Goal: Task Accomplishment & Management: Manage account settings

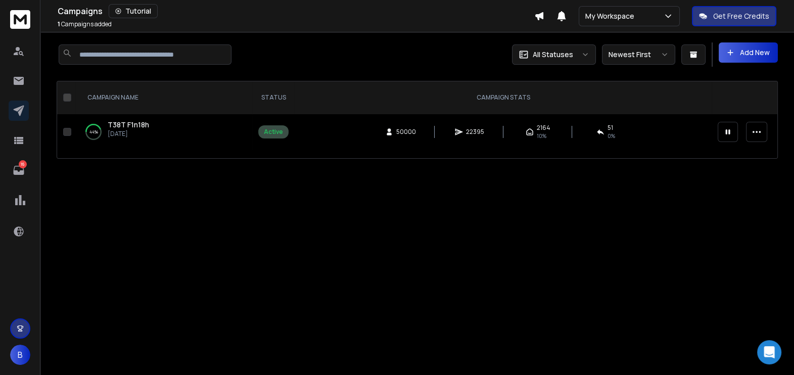
click at [347, 126] on div "50000 22395 2164 10 % 51 0 %" at bounding box center [503, 132] width 405 height 16
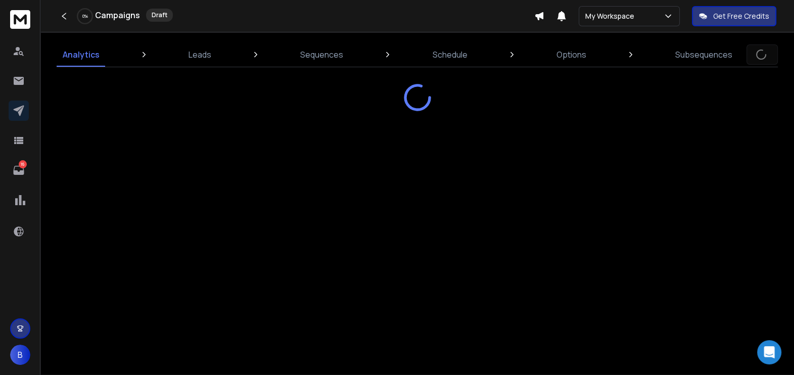
click at [151, 123] on div at bounding box center [417, 268] width 713 height 375
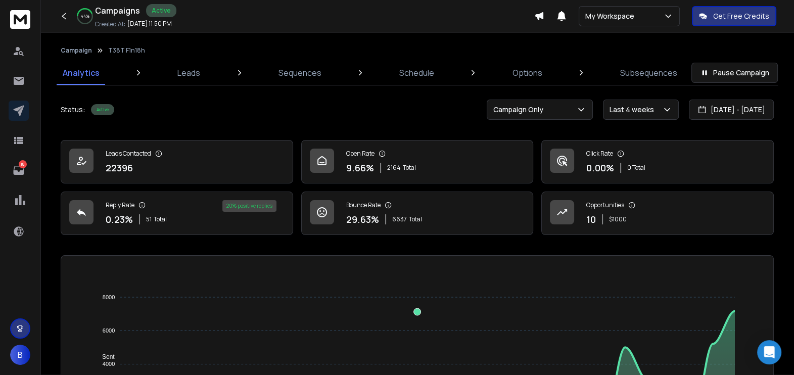
click at [144, 124] on div "Status: Active Pause Campaign Campaign Only Last 4 weeks [DATE] - [DATE] Leads …" at bounding box center [417, 358] width 713 height 517
click at [534, 70] on p "Options" at bounding box center [527, 73] width 30 height 12
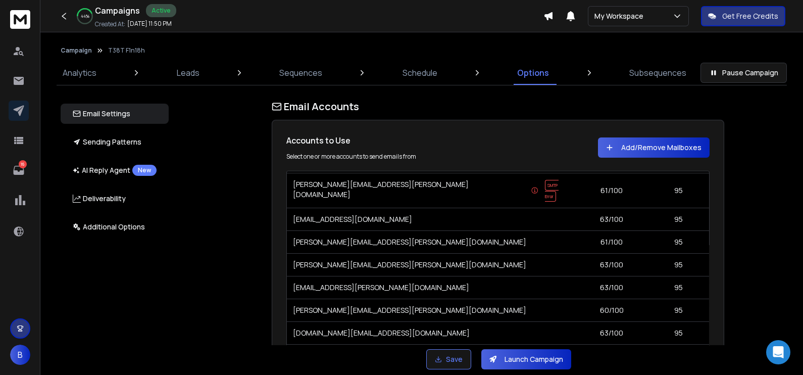
scroll to position [884, 0]
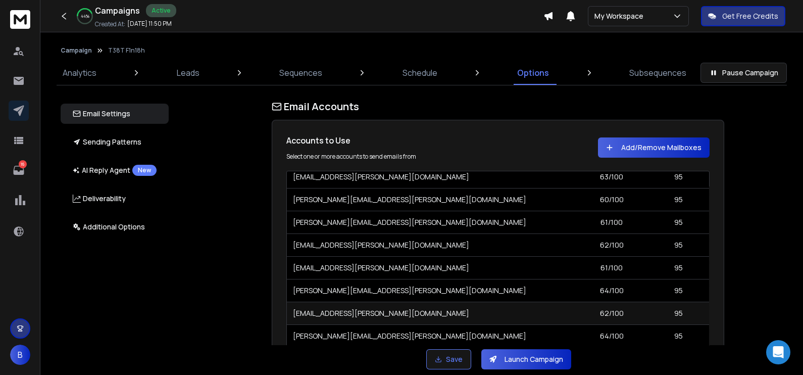
click at [381, 240] on p "[EMAIL_ADDRESS][PERSON_NAME][DOMAIN_NAME]" at bounding box center [381, 245] width 176 height 10
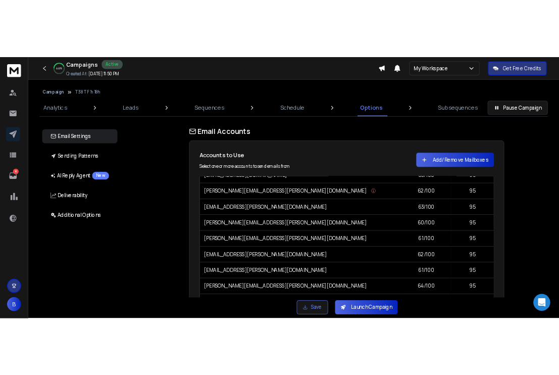
scroll to position [341, 0]
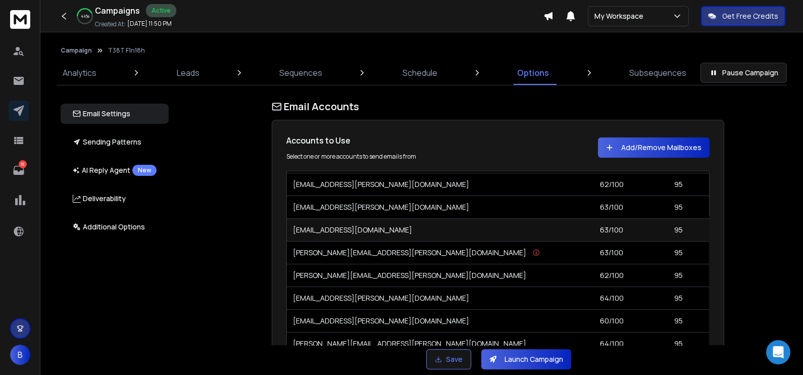
click at [297, 226] on td "[EMAIL_ADDRESS][DOMAIN_NAME]" at bounding box center [431, 229] width 289 height 23
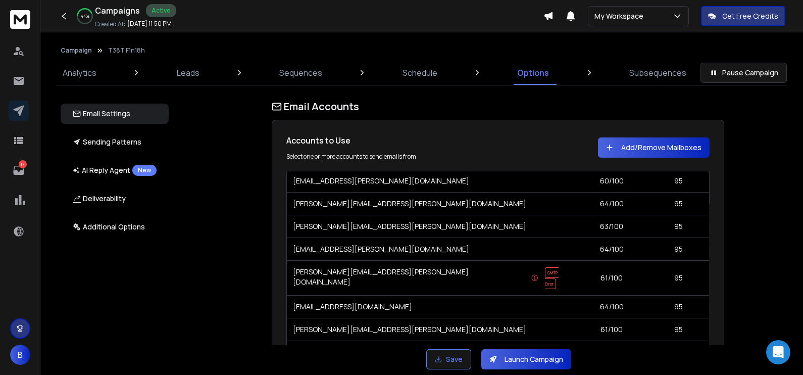
scroll to position [544, 0]
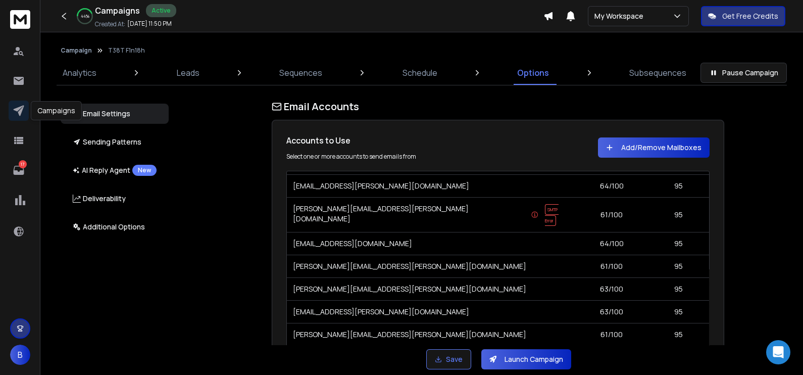
click at [20, 109] on icon at bounding box center [19, 111] width 12 height 12
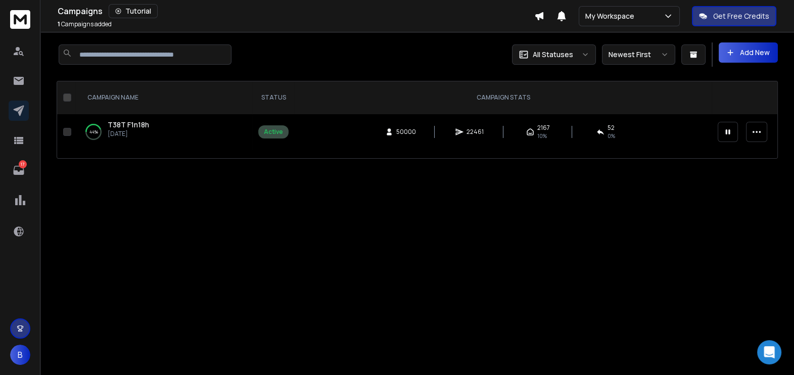
click at [559, 128] on icon at bounding box center [727, 131] width 9 height 9
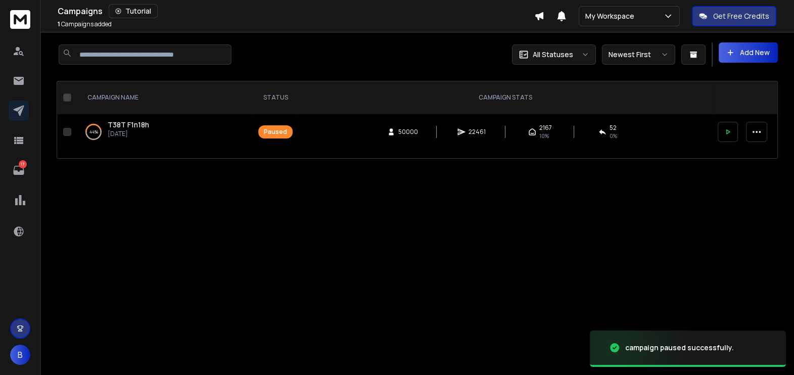
drag, startPoint x: 352, startPoint y: 141, endPoint x: 360, endPoint y: 137, distance: 9.0
click at [352, 140] on td "50000 22461 2167 10 % 52 0 %" at bounding box center [505, 132] width 413 height 36
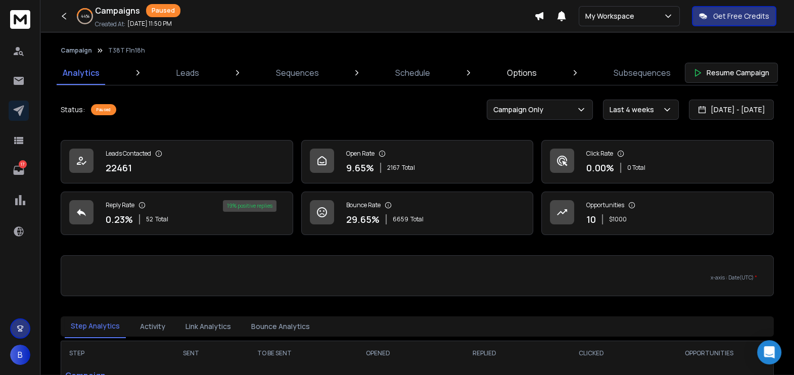
click at [516, 68] on p "Options" at bounding box center [522, 73] width 30 height 12
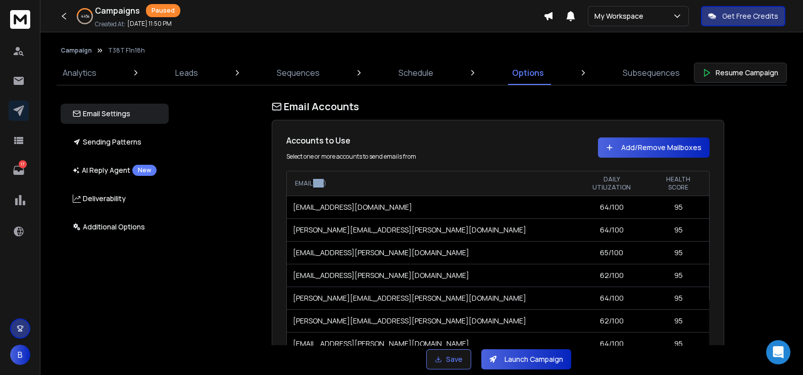
drag, startPoint x: 308, startPoint y: 180, endPoint x: 317, endPoint y: 180, distance: 9.1
click at [317, 180] on th "EMAIL (114)" at bounding box center [431, 183] width 289 height 24
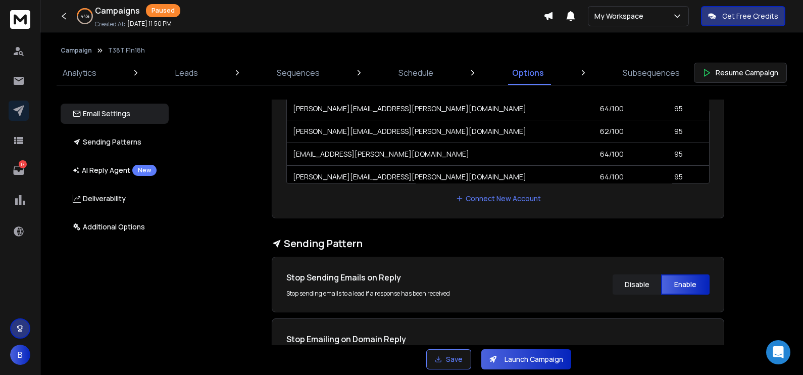
scroll to position [316, 0]
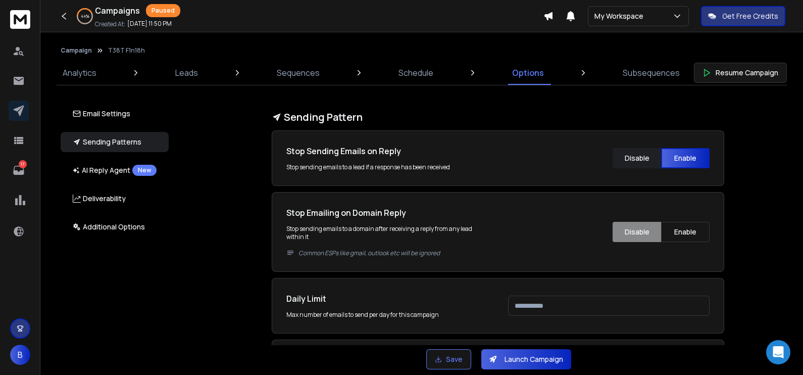
click at [237, 235] on div "Email Accounts Accounts to Use Select one or more accounts to send emails from …" at bounding box center [504, 223] width 639 height 246
click at [559, 306] on input "****" at bounding box center [609, 306] width 202 height 20
click at [559, 305] on input "****" at bounding box center [609, 306] width 202 height 20
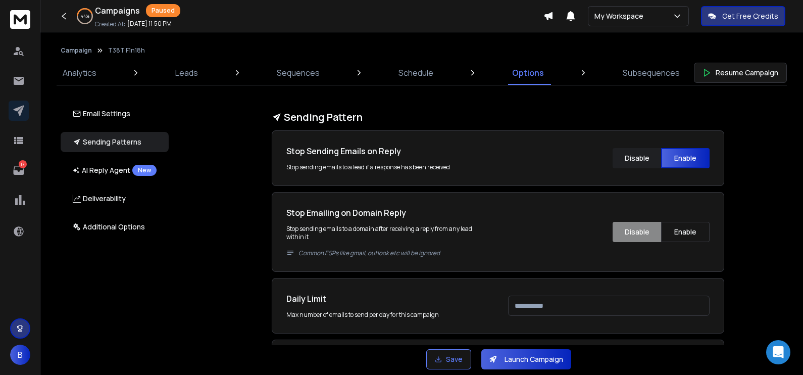
click at [559, 305] on input "****" at bounding box center [609, 306] width 202 height 20
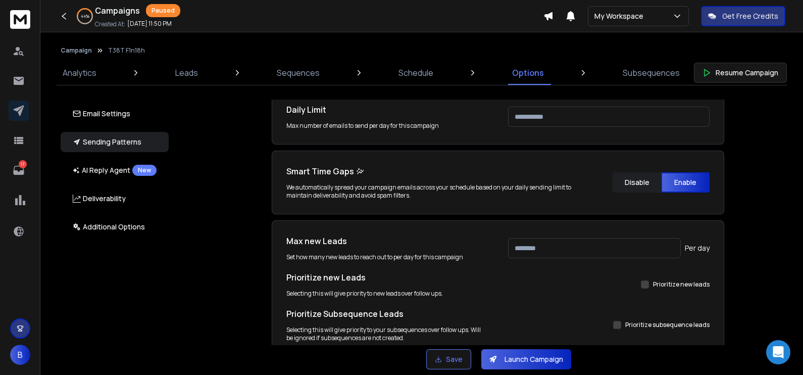
type input "****"
drag, startPoint x: 568, startPoint y: 246, endPoint x: 359, endPoint y: 266, distance: 210.7
click at [360, 266] on div "Max new Leads Set how many new leads to reach out to per day for this campaign …" at bounding box center [497, 297] width 423 height 125
type input "****"
click at [444, 356] on button "Save" at bounding box center [448, 359] width 45 height 20
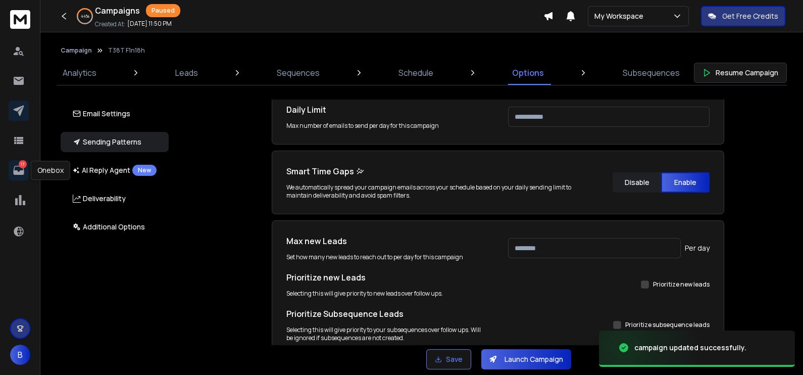
click at [14, 172] on icon at bounding box center [18, 170] width 11 height 9
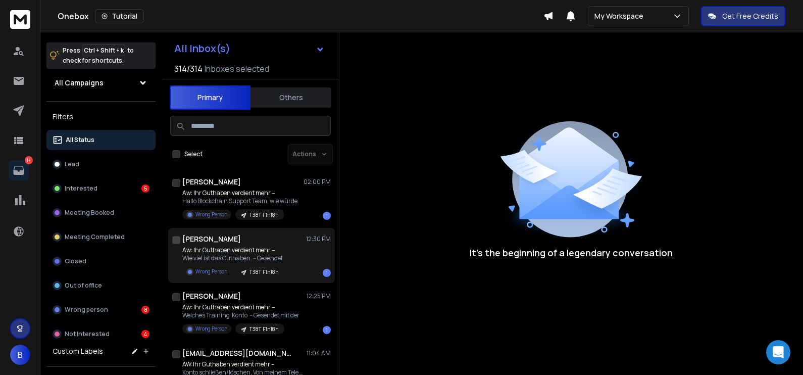
scroll to position [126, 0]
